Goal: Task Accomplishment & Management: Use online tool/utility

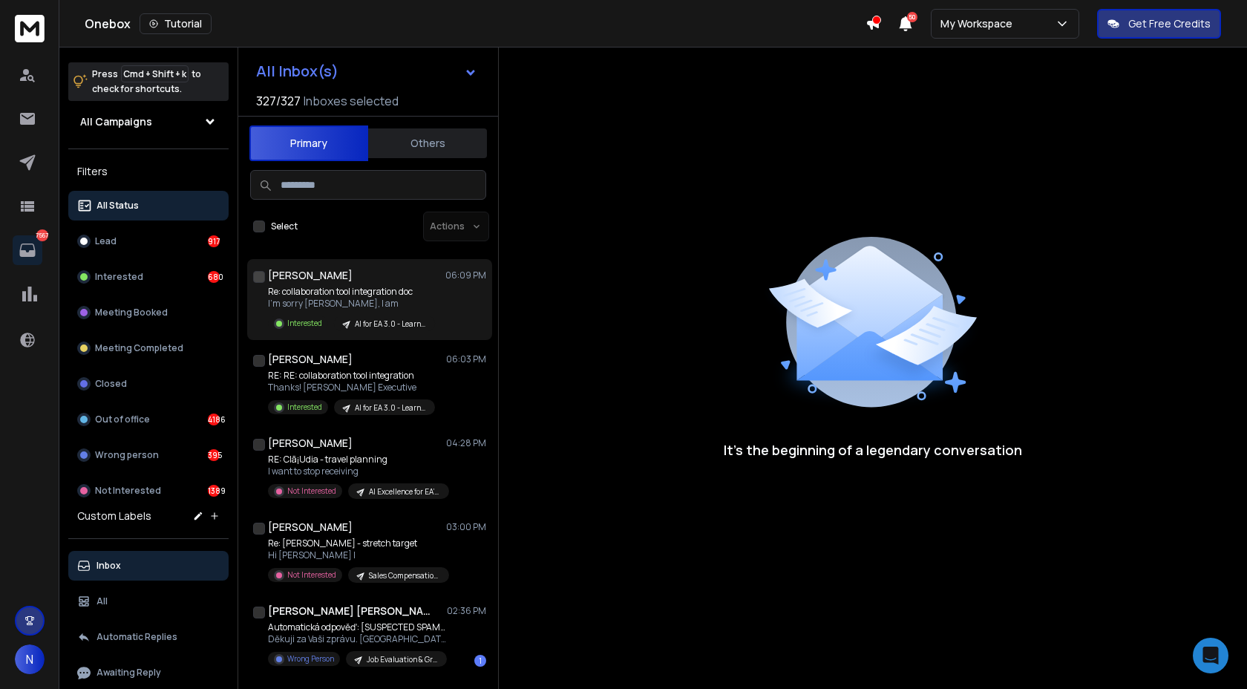
click at [374, 283] on div "Marilyn Lane 06:09 PM Re: collaboration tool integration doc I'm sorry Heidi, I…" at bounding box center [377, 299] width 218 height 63
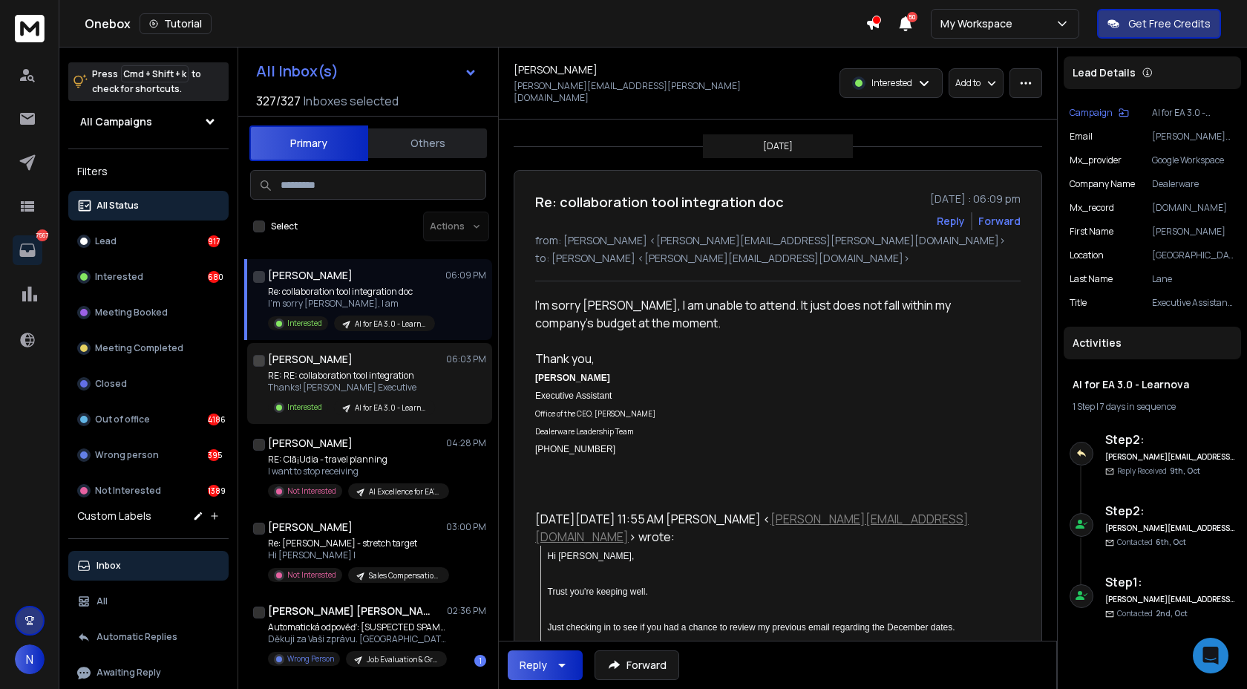
click at [333, 370] on p "RE: RE: collaboration tool integration" at bounding box center [351, 376] width 167 height 12
